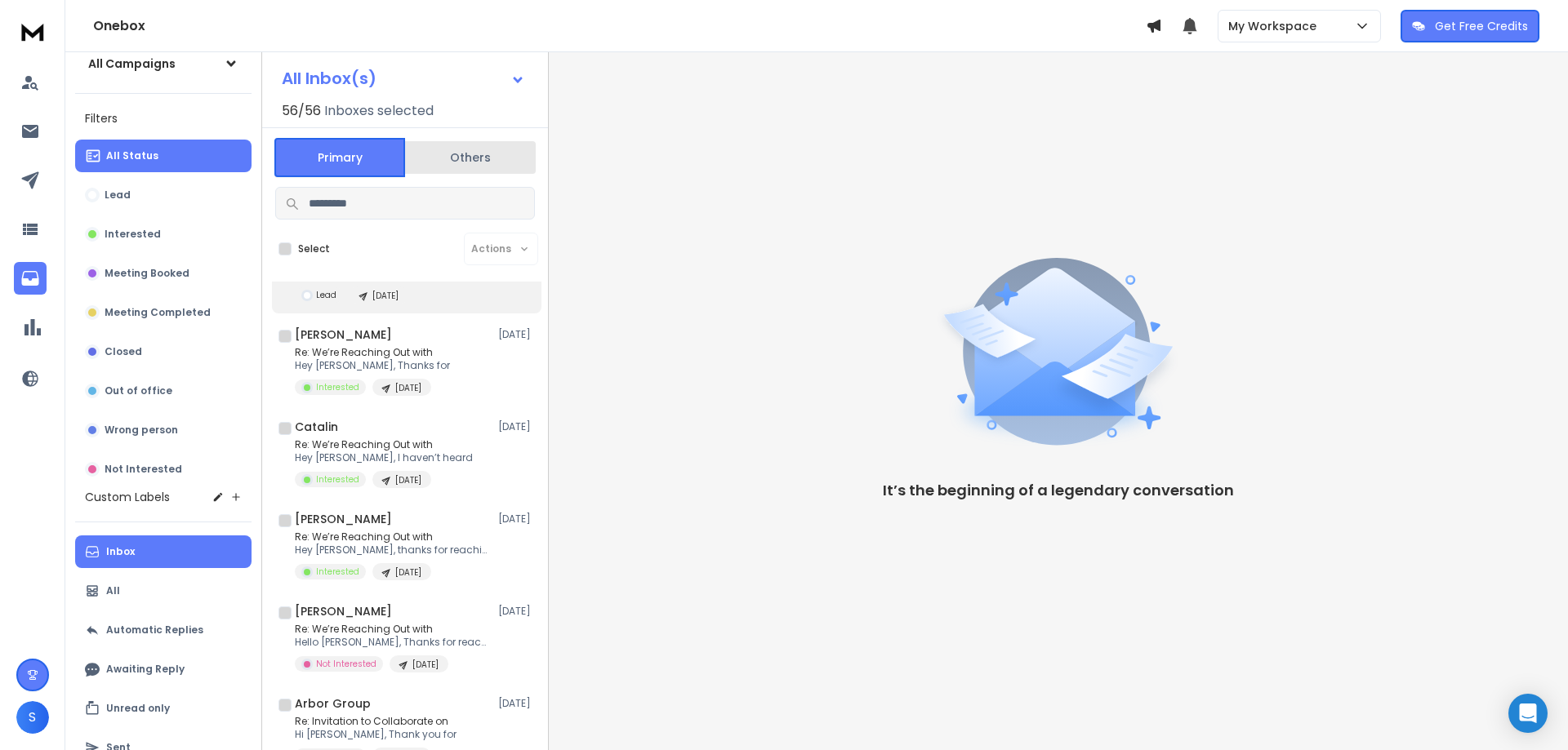
scroll to position [82, 0]
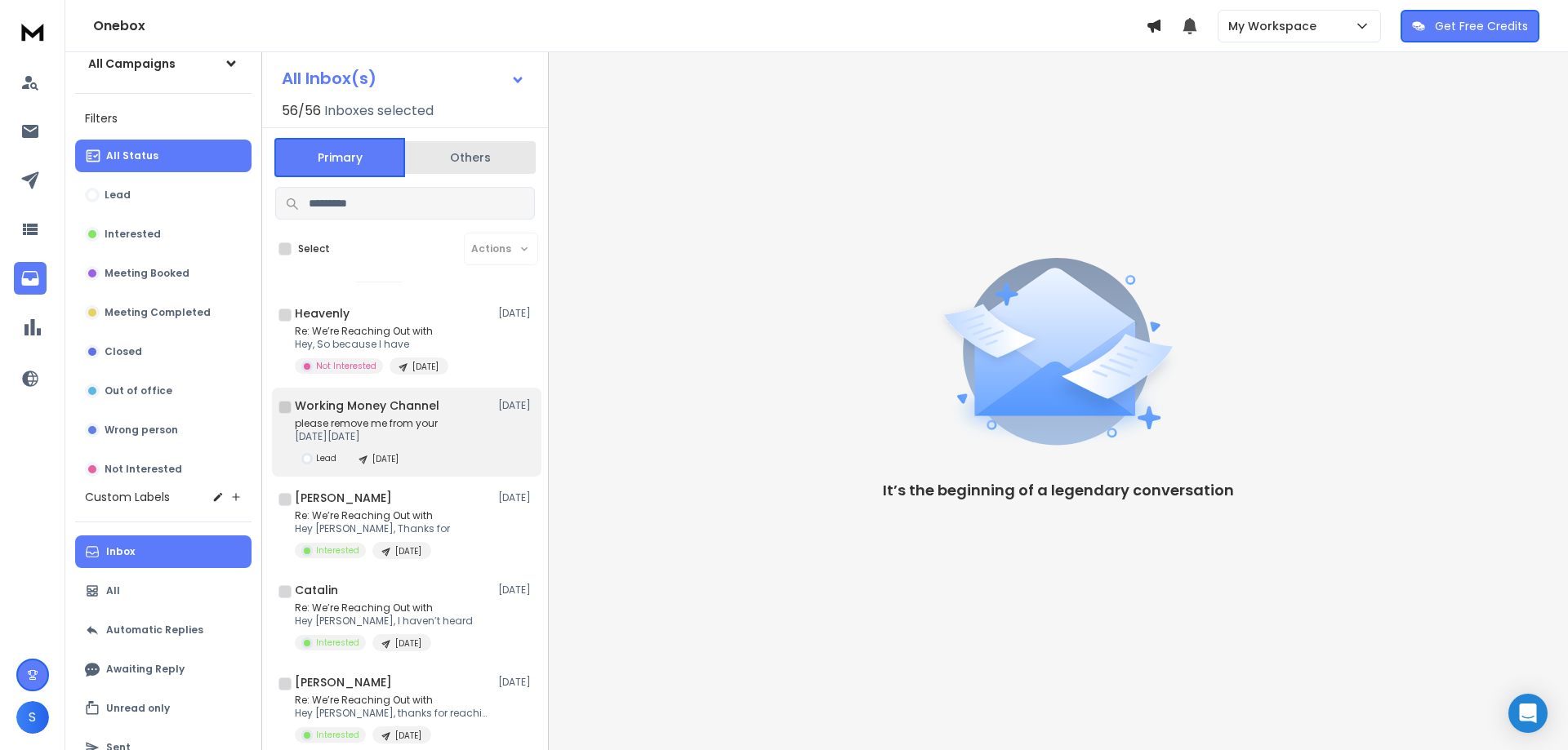
click at [405, 399] on h1 "Working Money Channel" at bounding box center [367, 405] width 144 height 16
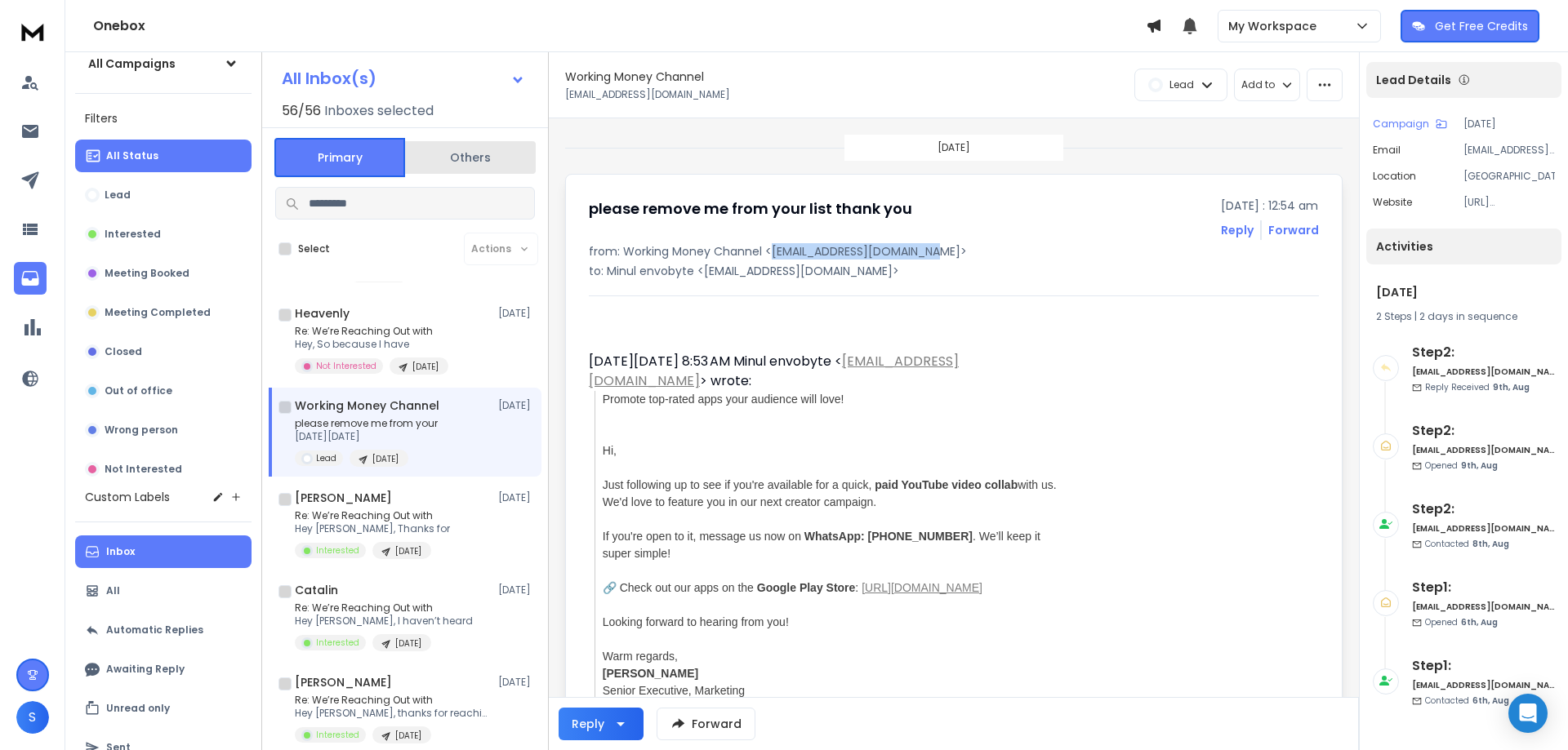
drag, startPoint x: 768, startPoint y: 252, endPoint x: 949, endPoint y: 250, distance: 181.0
click at [949, 250] on p "from: Working Money Channel <workingmoney589@gmail.com>" at bounding box center [954, 251] width 730 height 16
copy p "workingmoney589@gmail.com"
click at [29, 168] on link at bounding box center [30, 180] width 32 height 32
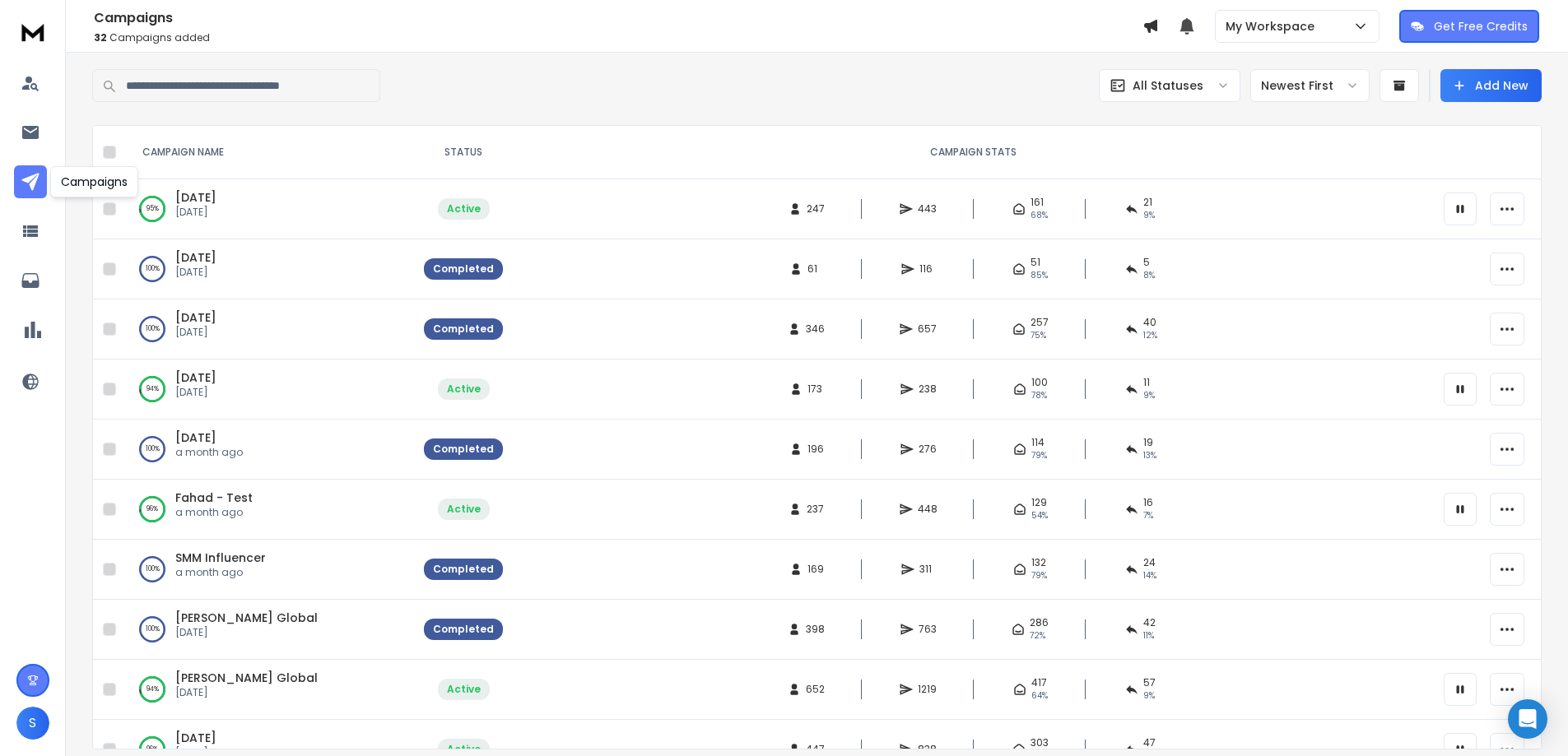
click at [268, 80] on input at bounding box center [235, 85] width 288 height 32
paste input "**********"
type input "**********"
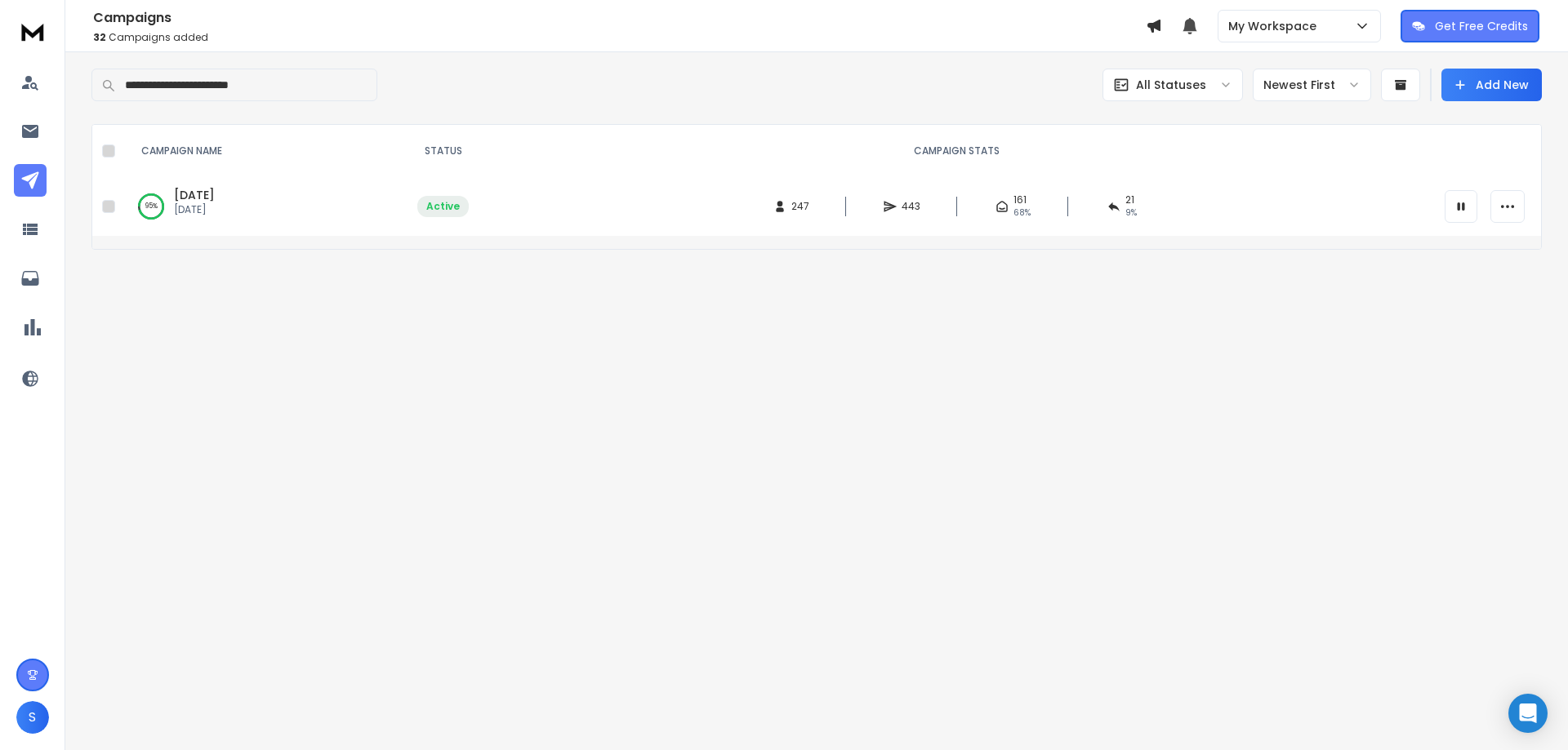
drag, startPoint x: 319, startPoint y: 97, endPoint x: 97, endPoint y: 119, distance: 223.1
click at [97, 119] on div "**********" at bounding box center [816, 158] width 1450 height 181
click at [21, 180] on icon at bounding box center [30, 180] width 20 height 20
click at [766, 84] on div at bounding box center [453, 84] width 725 height 32
click at [27, 174] on icon at bounding box center [30, 180] width 20 height 20
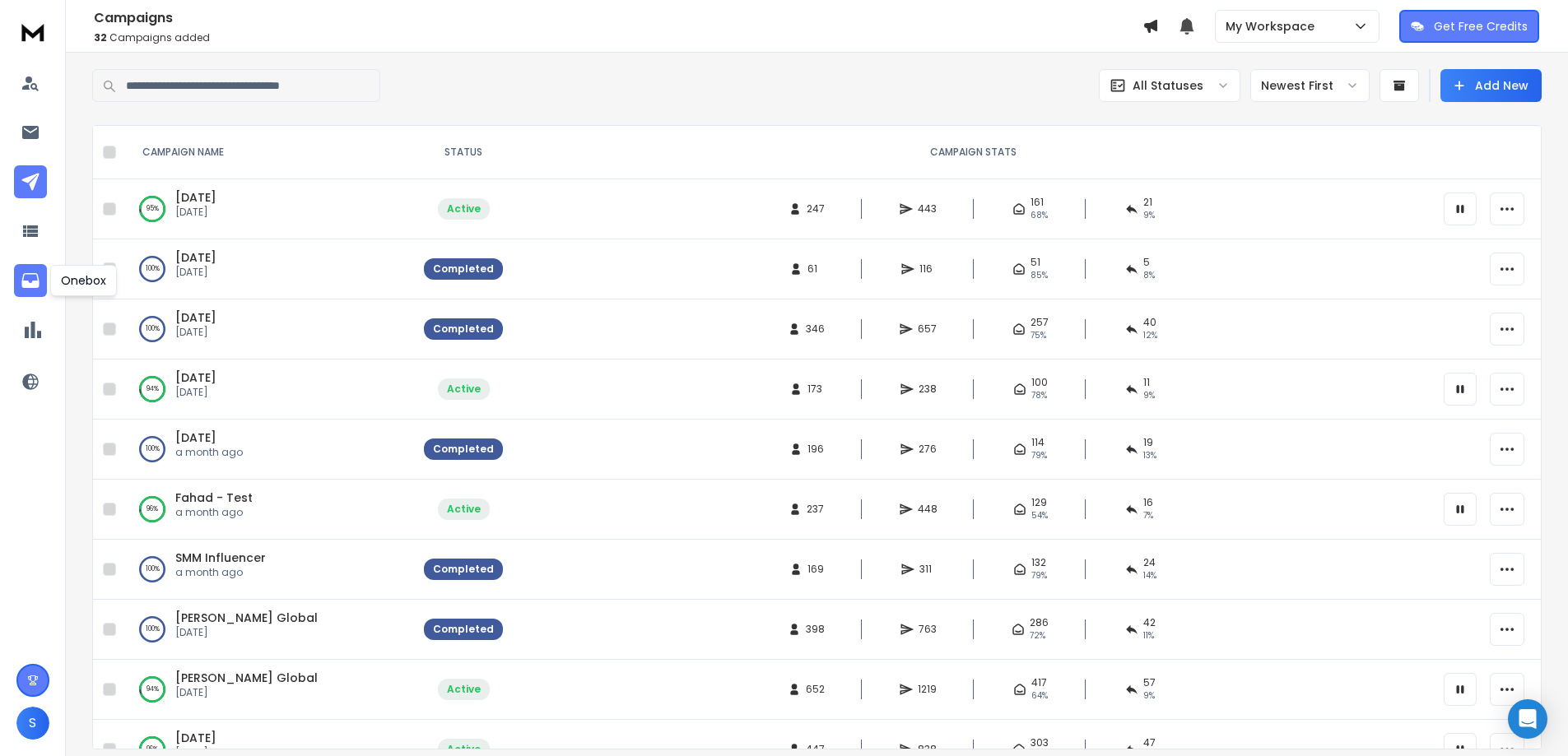
click at [42, 278] on link at bounding box center [31, 280] width 33 height 32
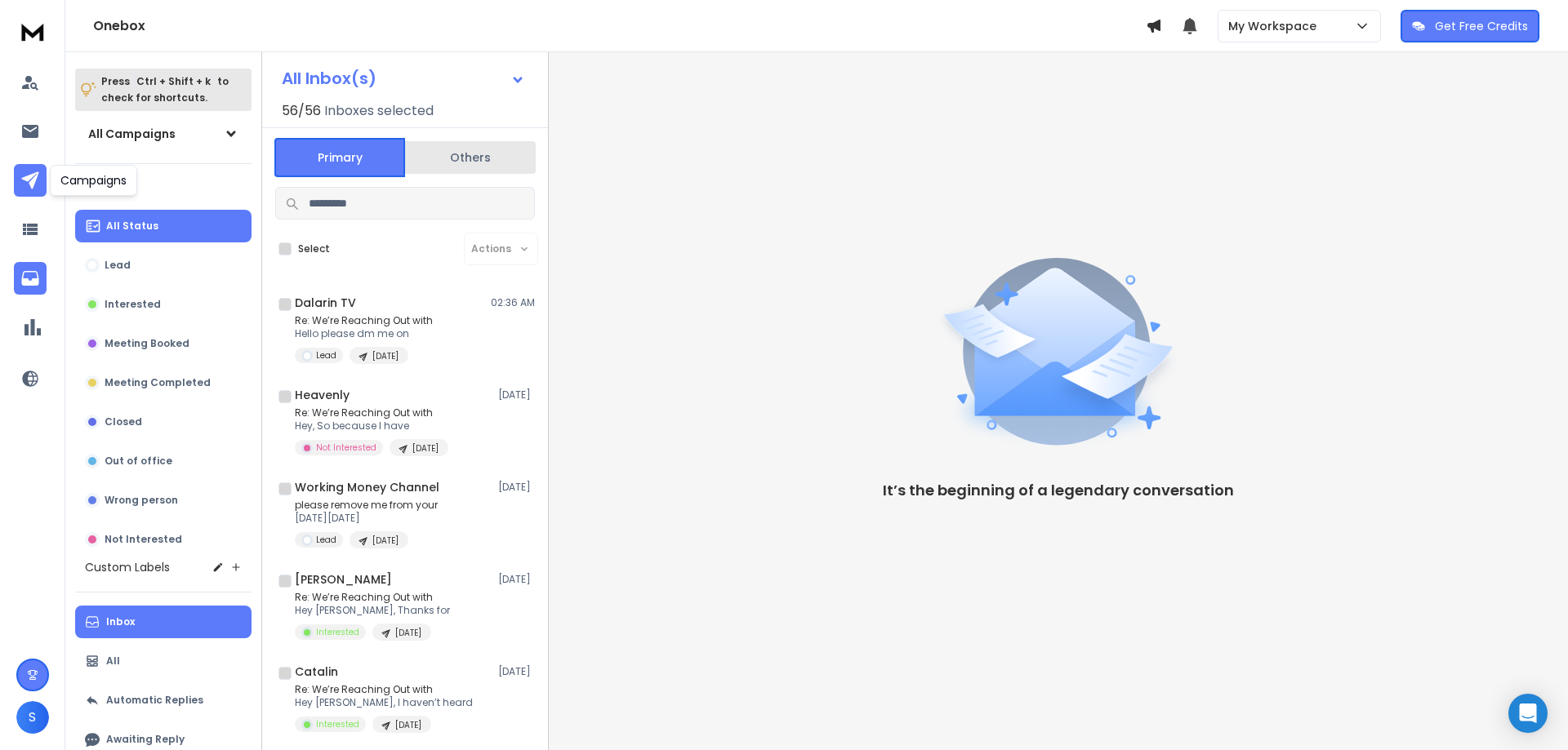
click at [22, 172] on icon at bounding box center [30, 180] width 20 height 20
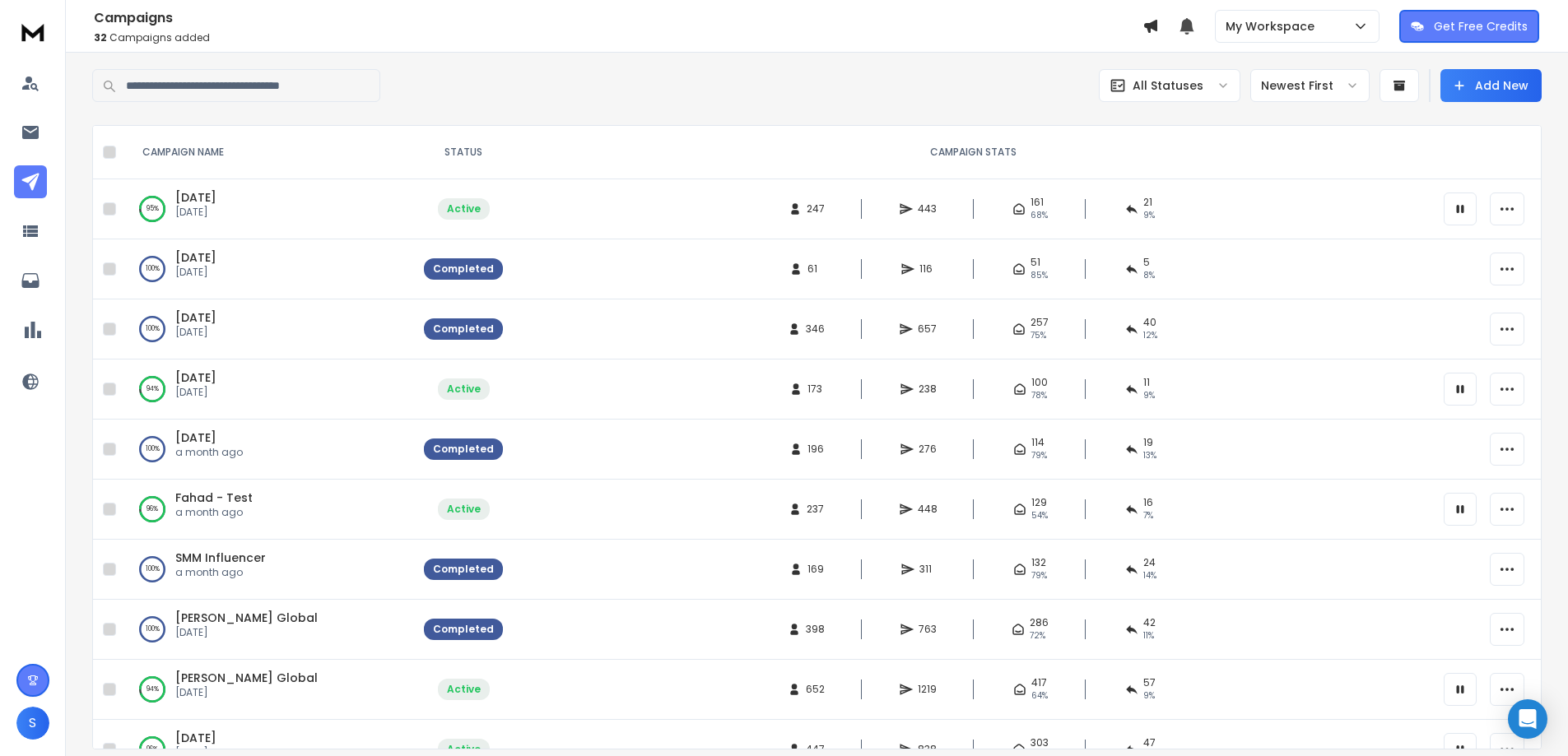
drag, startPoint x: 103, startPoint y: 87, endPoint x: 196, endPoint y: 81, distance: 93.2
click at [196, 81] on div at bounding box center [235, 85] width 288 height 32
drag, startPoint x: 163, startPoint y: 18, endPoint x: 177, endPoint y: 18, distance: 14.0
click at [177, 18] on h1 "Campaigns" at bounding box center [618, 18] width 1049 height 20
click at [178, 17] on h1 "Campaigns" at bounding box center [618, 18] width 1049 height 20
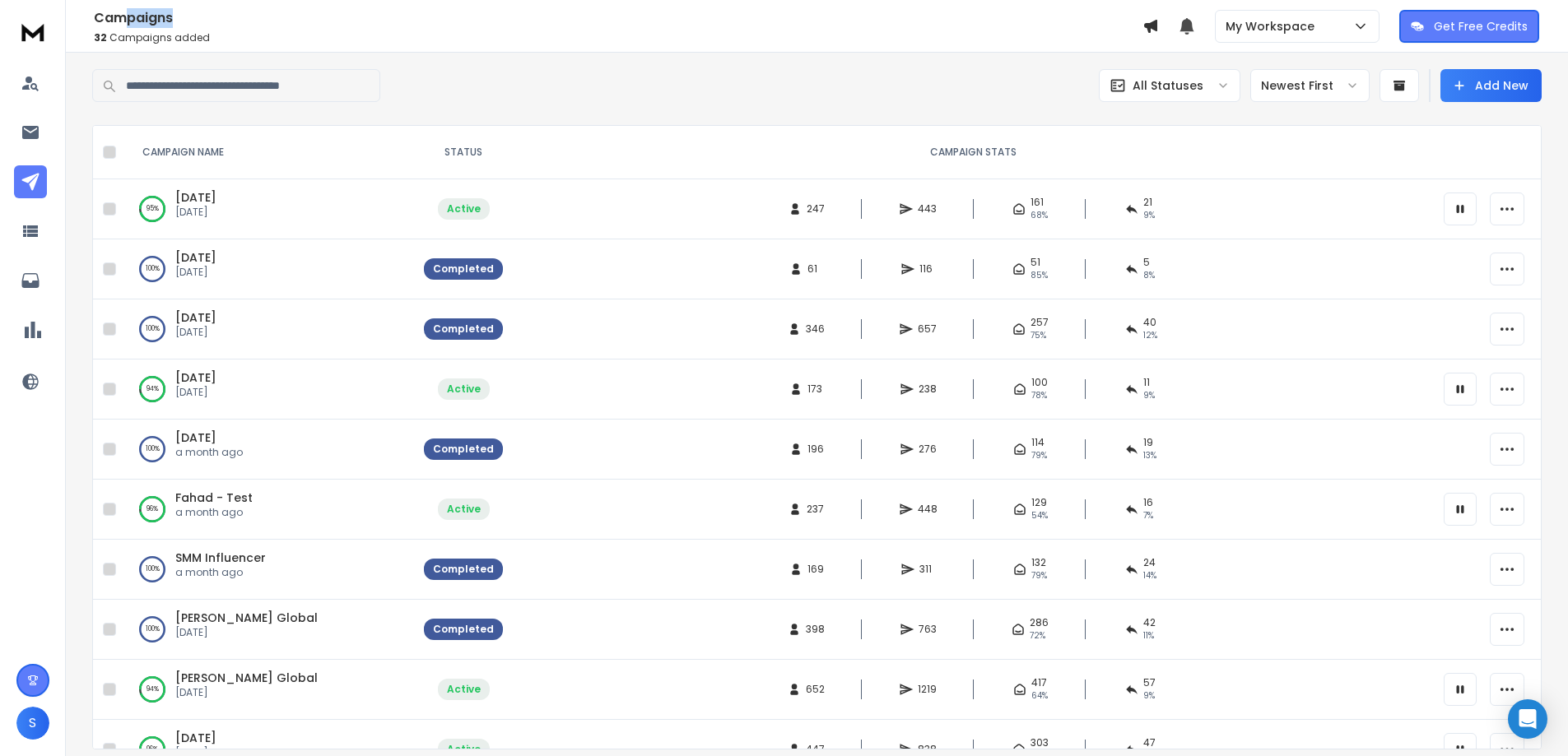
drag, startPoint x: 125, startPoint y: 17, endPoint x: 194, endPoint y: 15, distance: 69.0
click at [194, 15] on h1 "Campaigns" at bounding box center [618, 18] width 1049 height 20
drag, startPoint x: 107, startPoint y: 17, endPoint x: 235, endPoint y: 10, distance: 128.2
click at [235, 10] on h1 "Campaigns" at bounding box center [618, 18] width 1049 height 20
click at [391, 26] on h1 "Campaigns" at bounding box center [618, 18] width 1049 height 20
